Goal: Navigation & Orientation: Find specific page/section

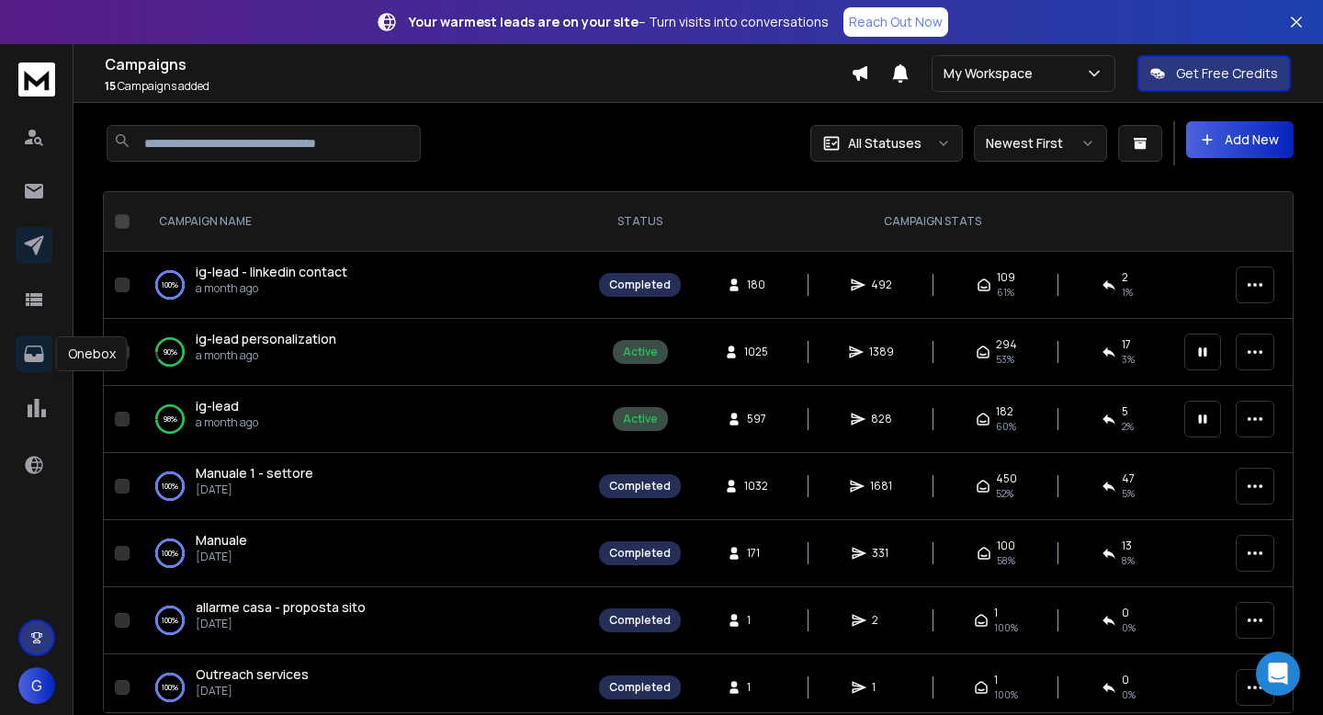
click at [39, 346] on icon at bounding box center [33, 353] width 19 height 17
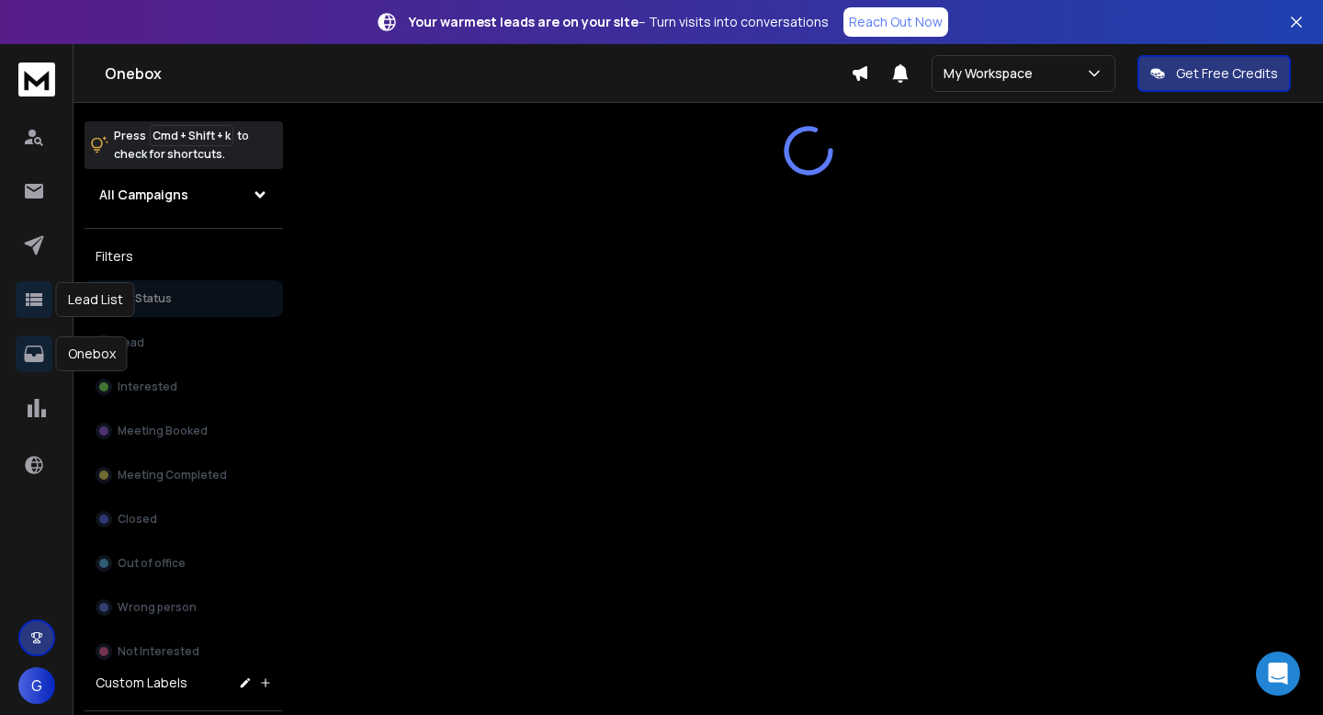
click at [27, 306] on icon at bounding box center [34, 299] width 22 height 22
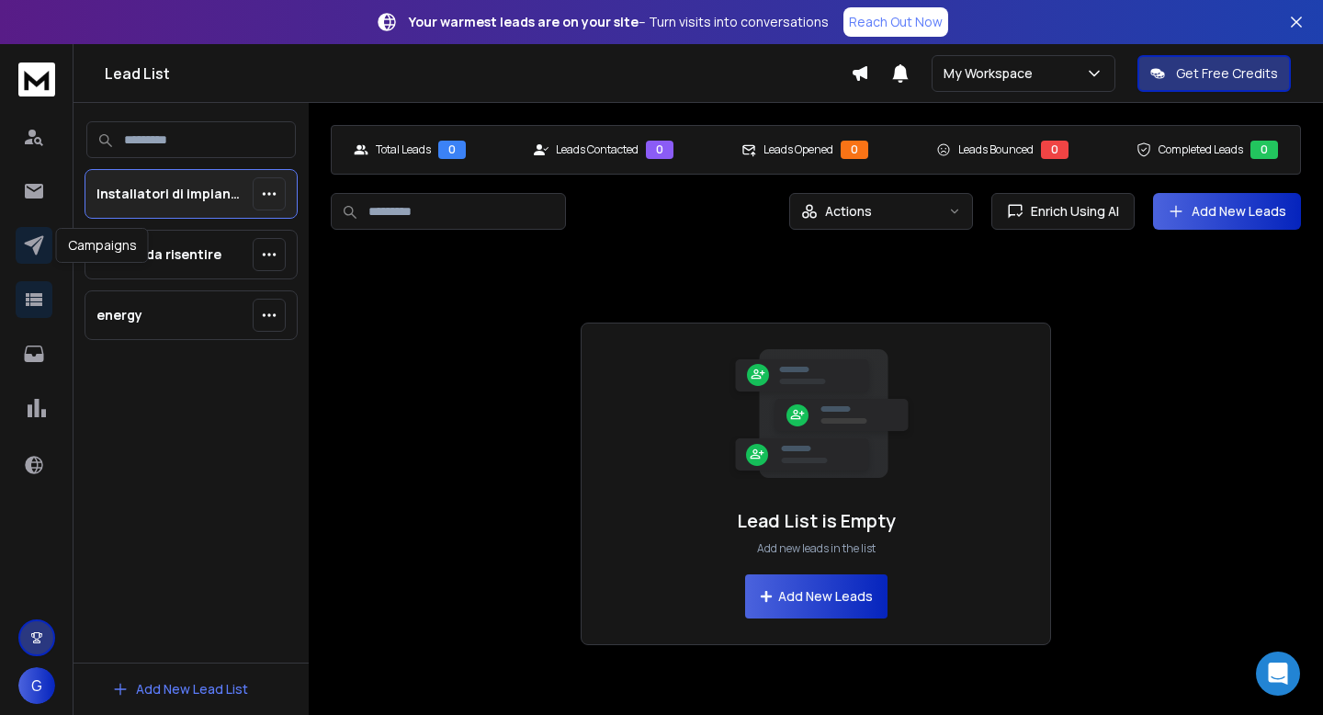
click at [29, 250] on icon at bounding box center [34, 245] width 22 height 22
